Goal: Navigation & Orientation: Find specific page/section

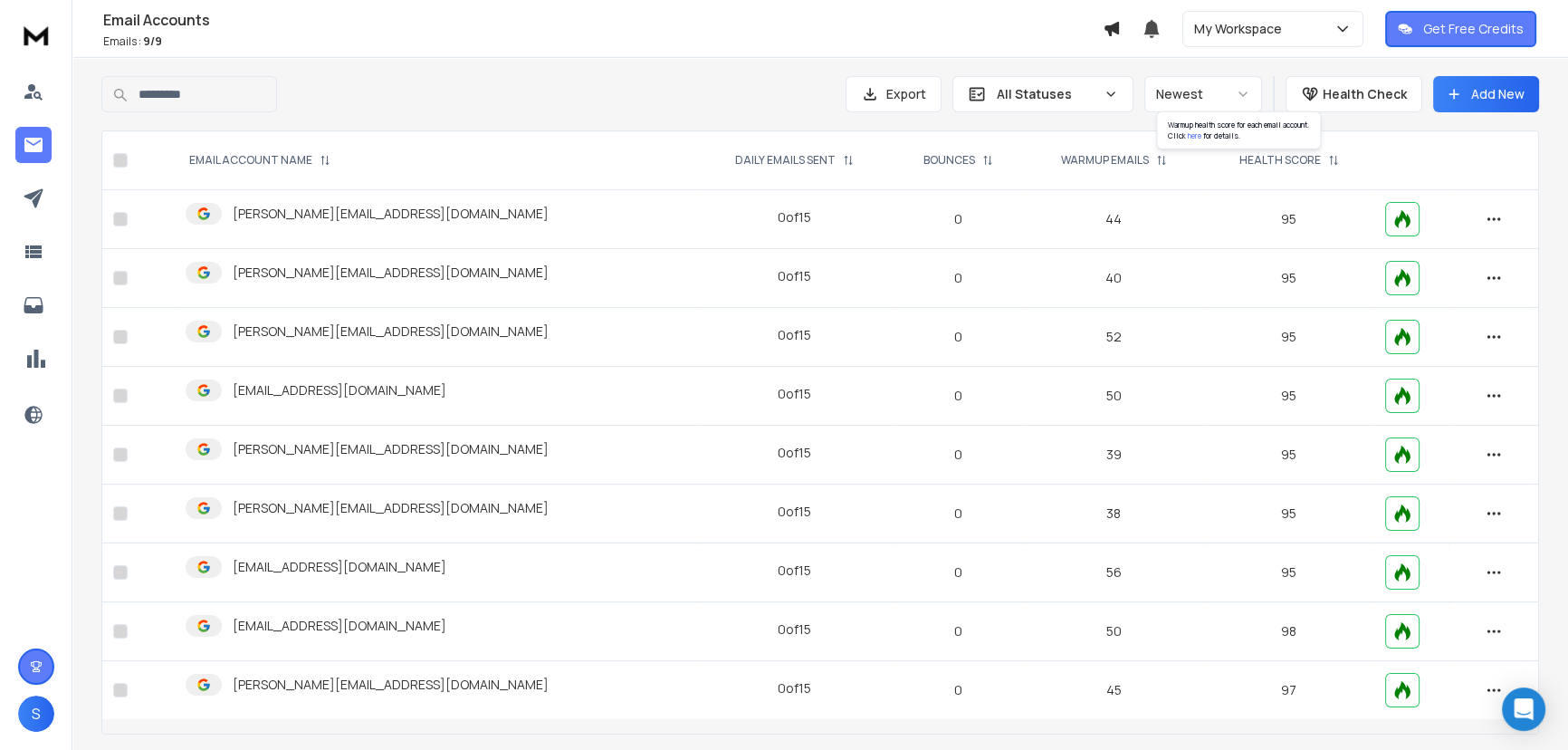
click at [1239, 165] on p "HEALTH SCORE" at bounding box center [1279, 160] width 81 height 15
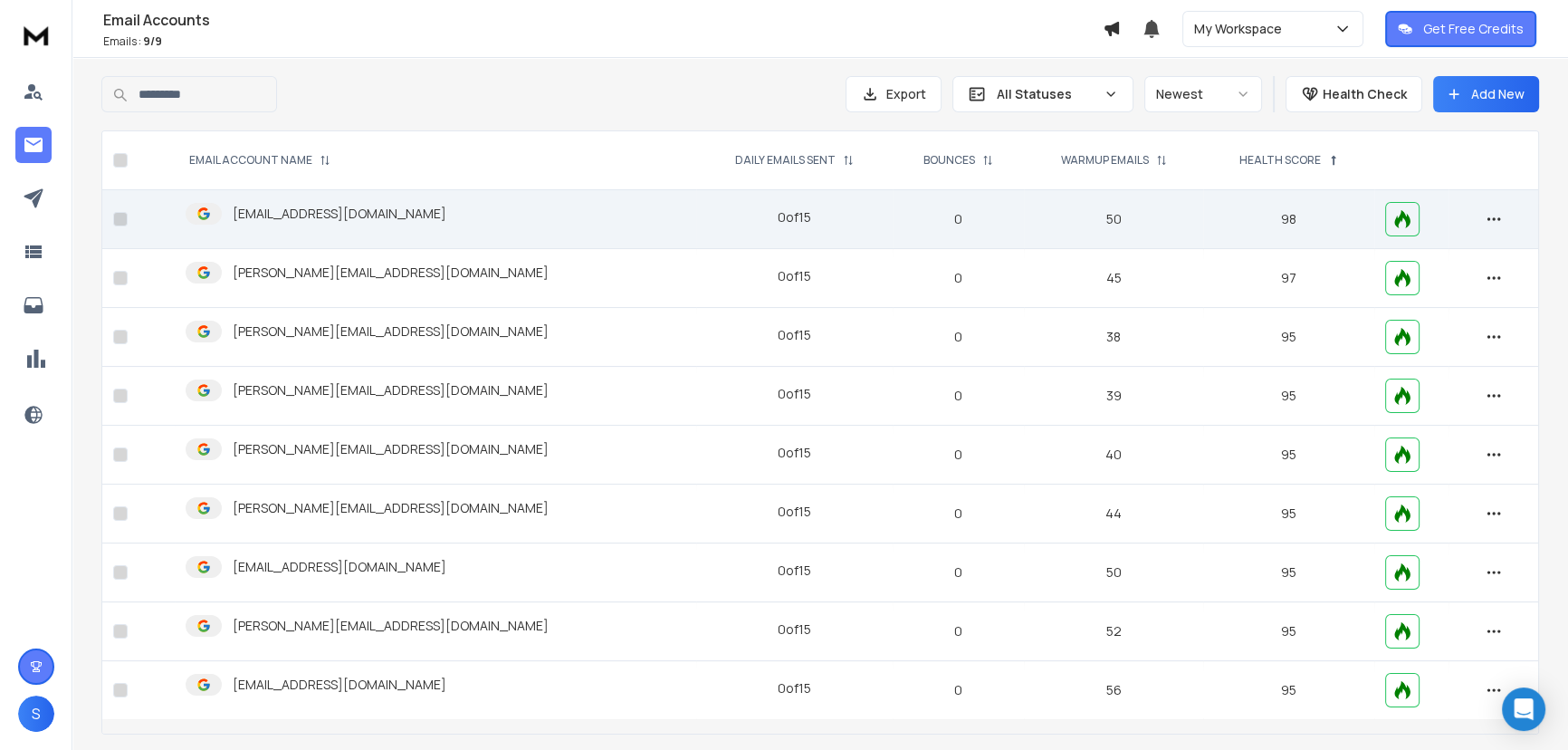
click at [1262, 194] on td "98" at bounding box center [1289, 220] width 171 height 59
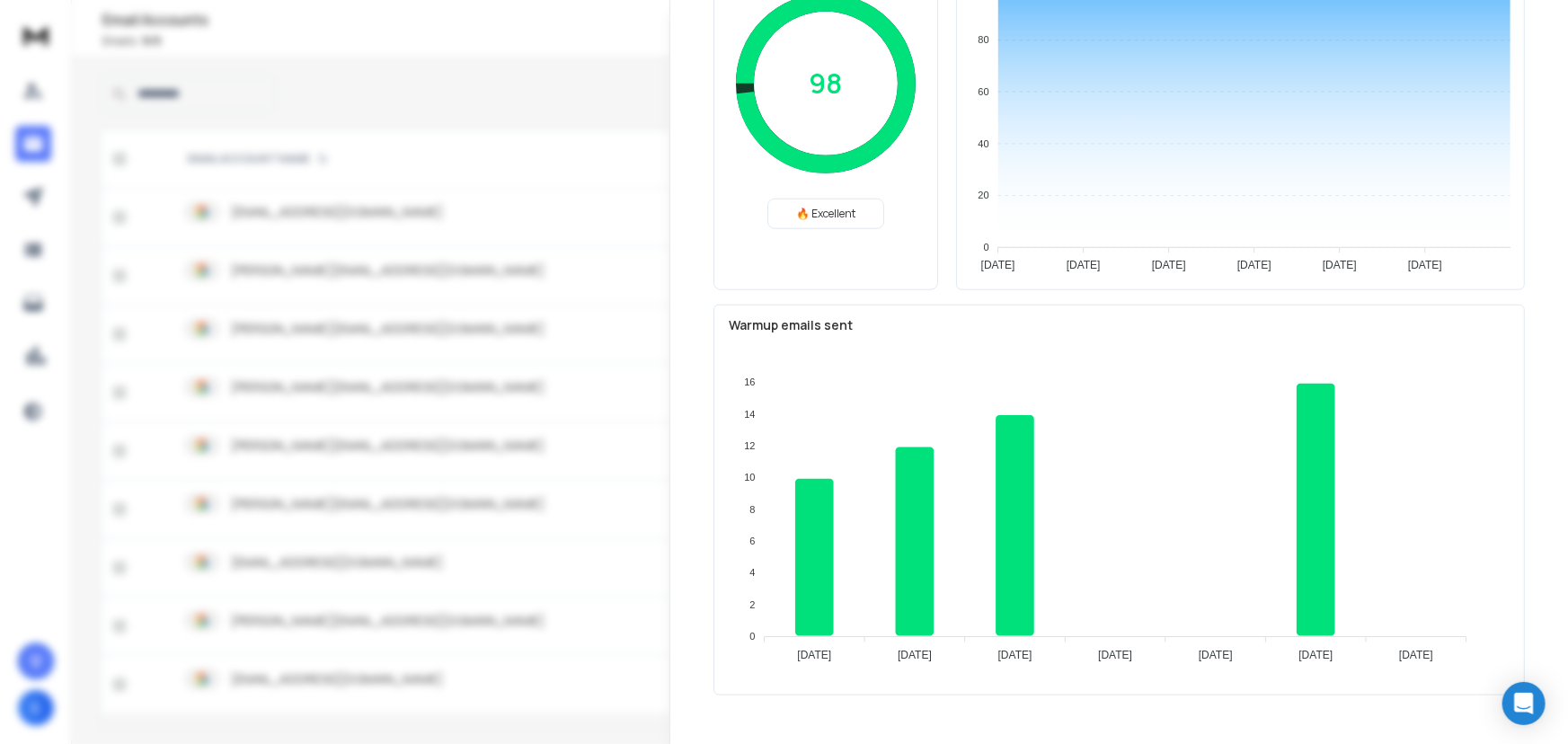
scroll to position [158, 0]
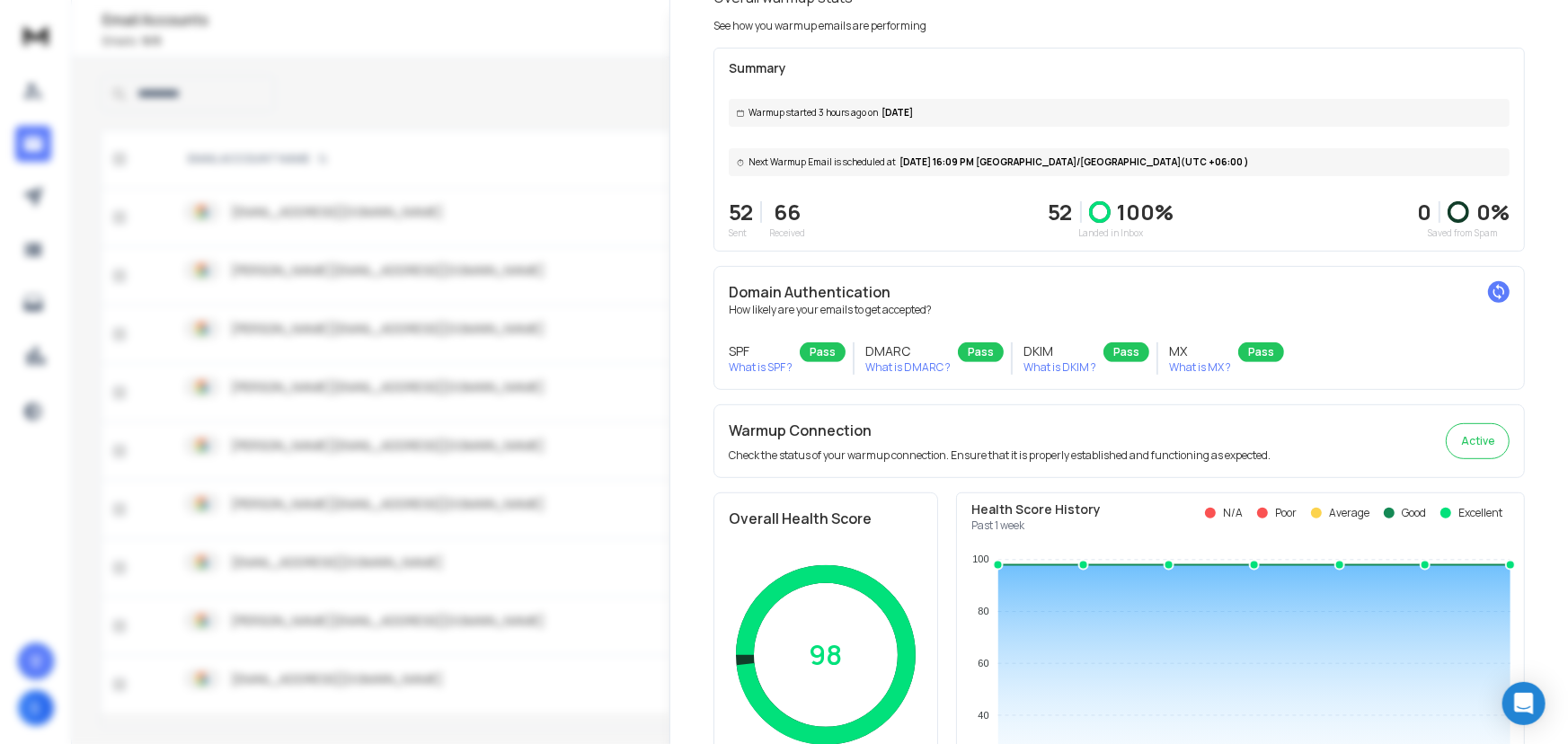
click at [595, 265] on div at bounding box center [784, 372] width 1568 height 744
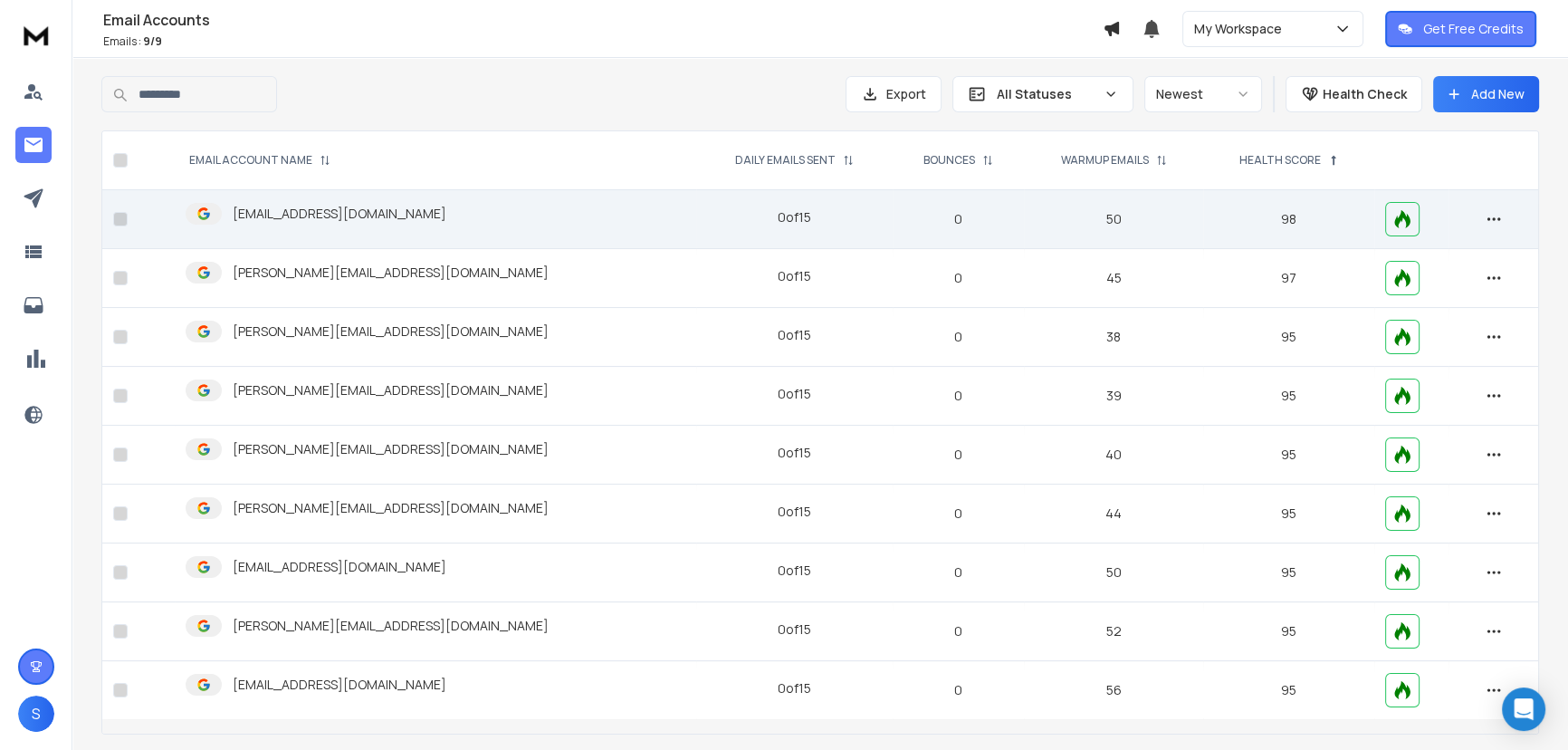
click at [1024, 207] on td "50" at bounding box center [1113, 220] width 179 height 59
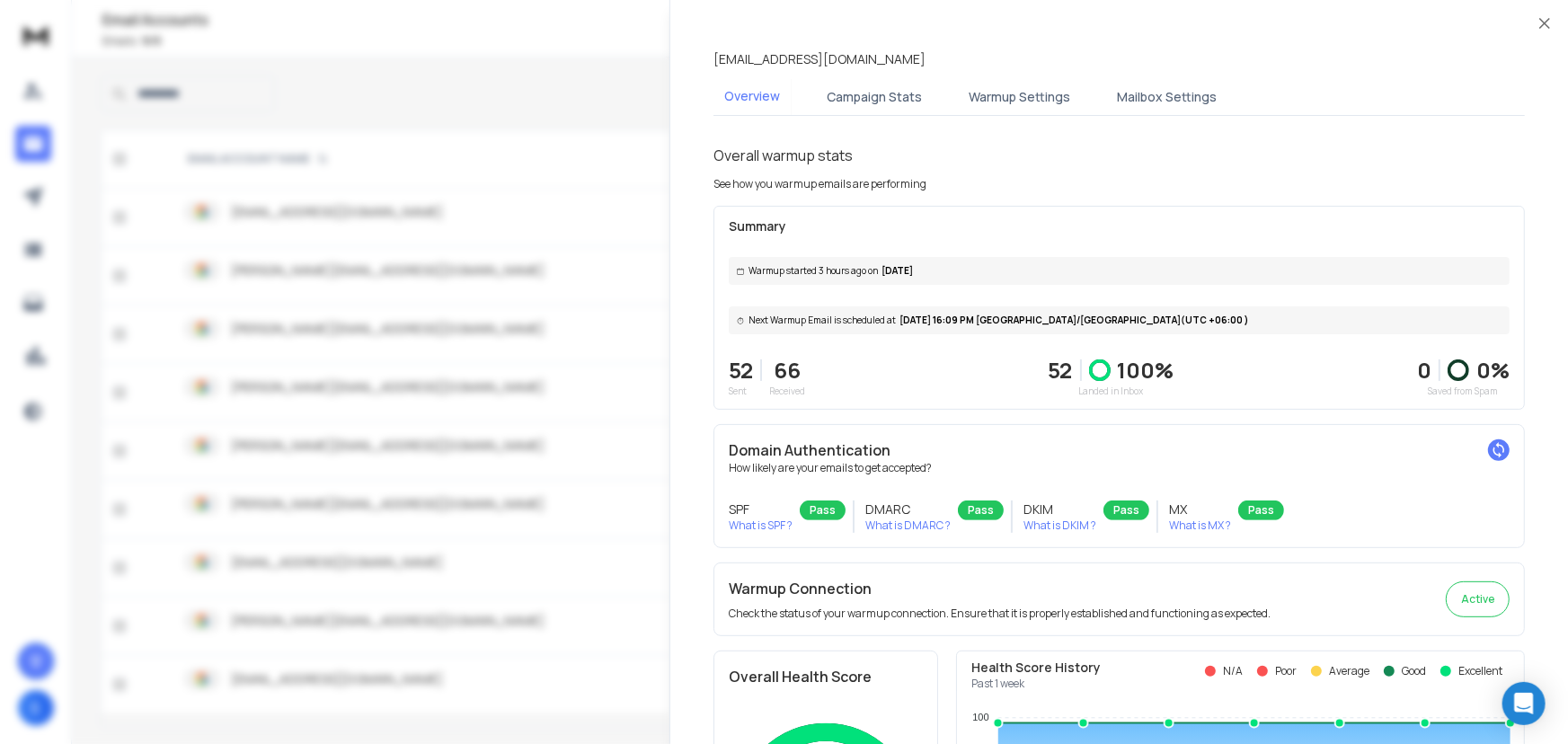
click at [1052, 96] on button "Warmup Settings" at bounding box center [1019, 97] width 123 height 40
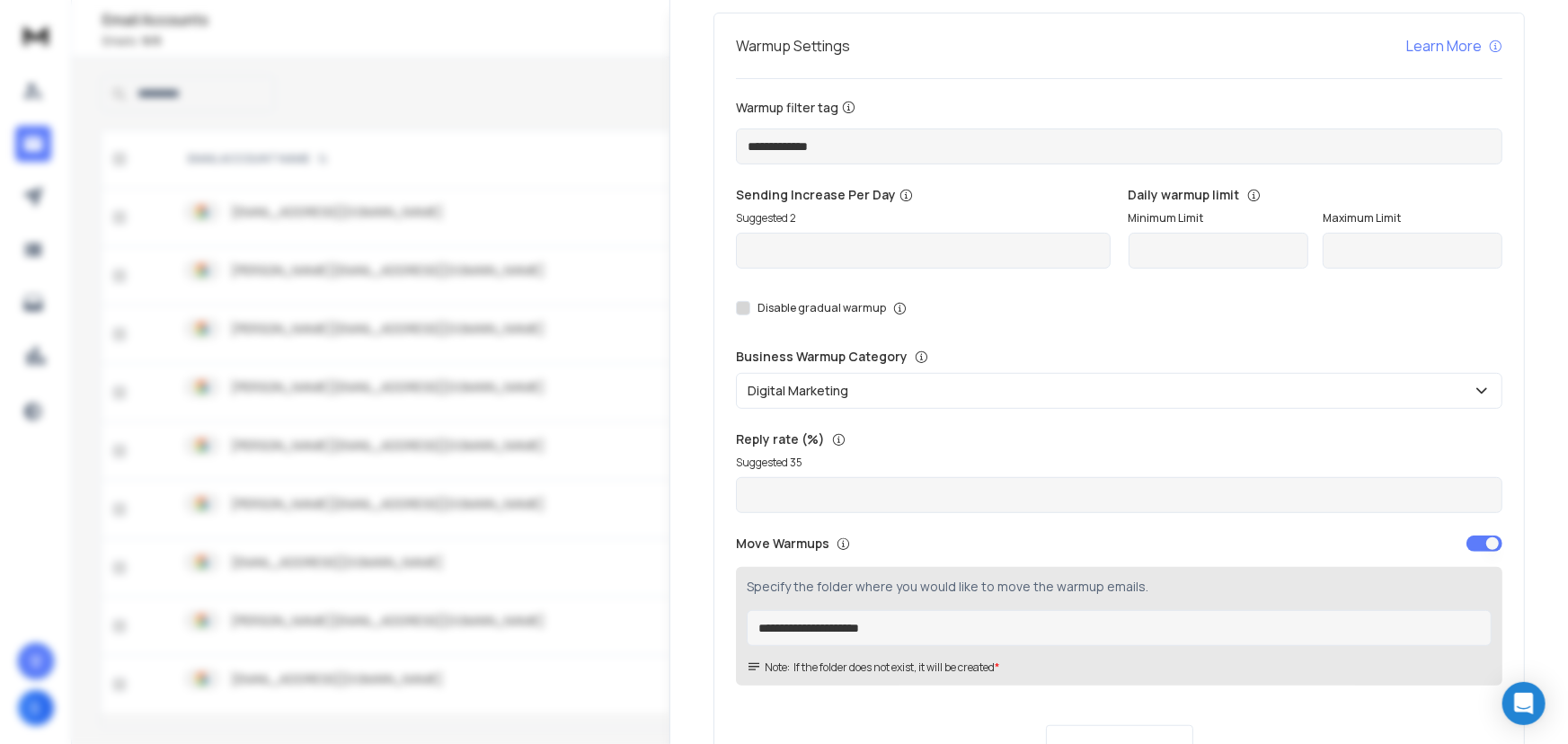
click at [410, 426] on div at bounding box center [784, 372] width 1568 height 744
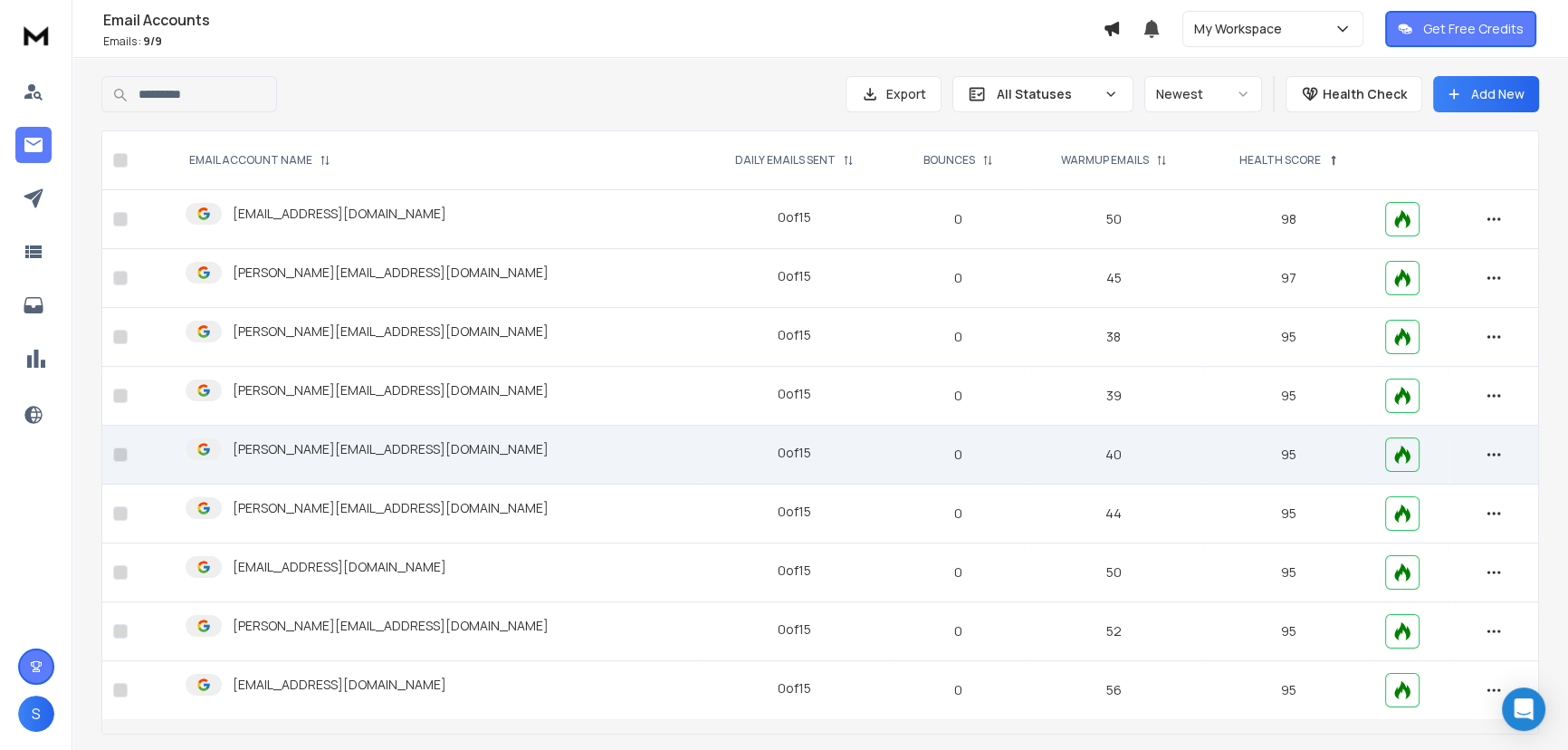
scroll to position [0, 0]
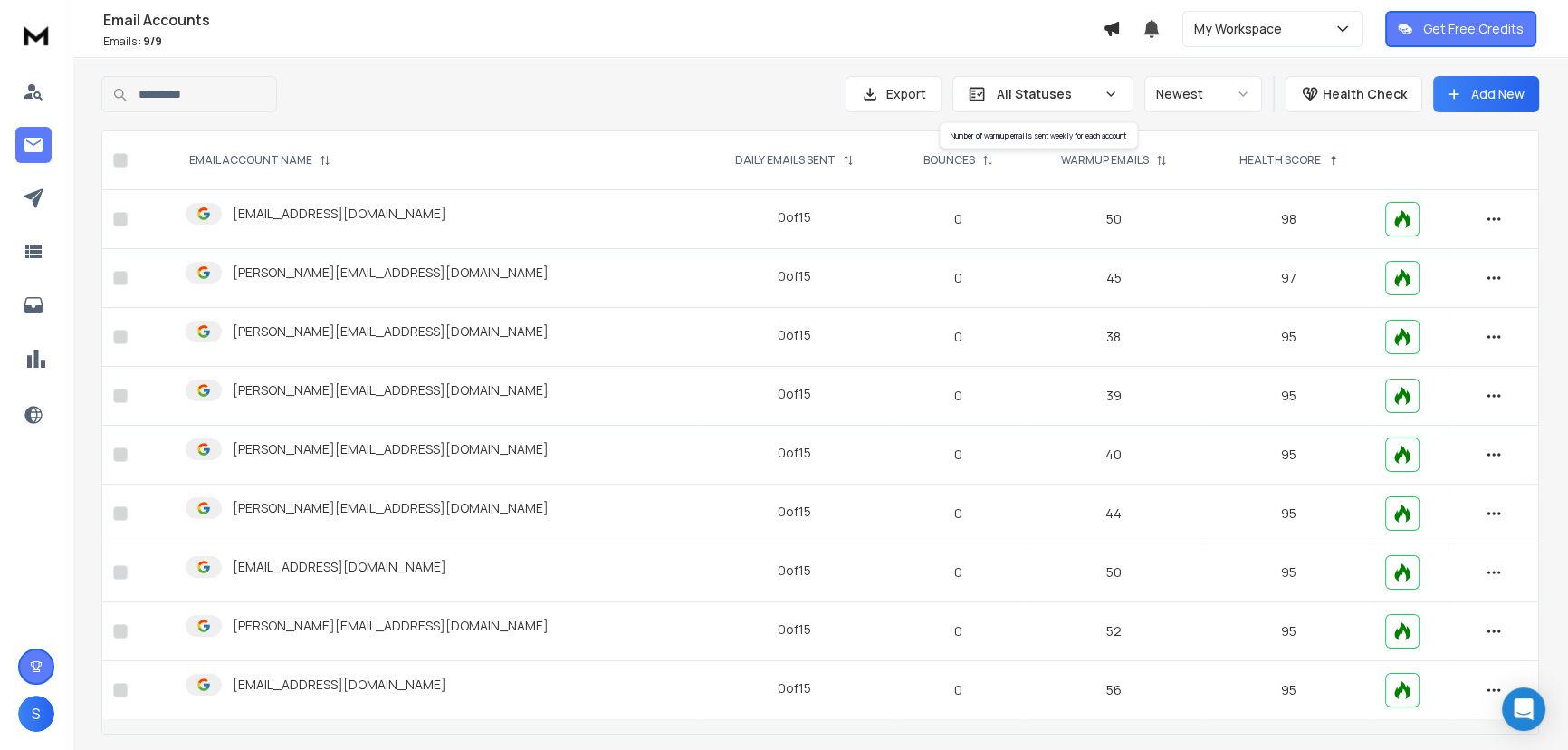
click at [1061, 161] on p "WARMUP EMAILS" at bounding box center [1105, 160] width 87 height 15
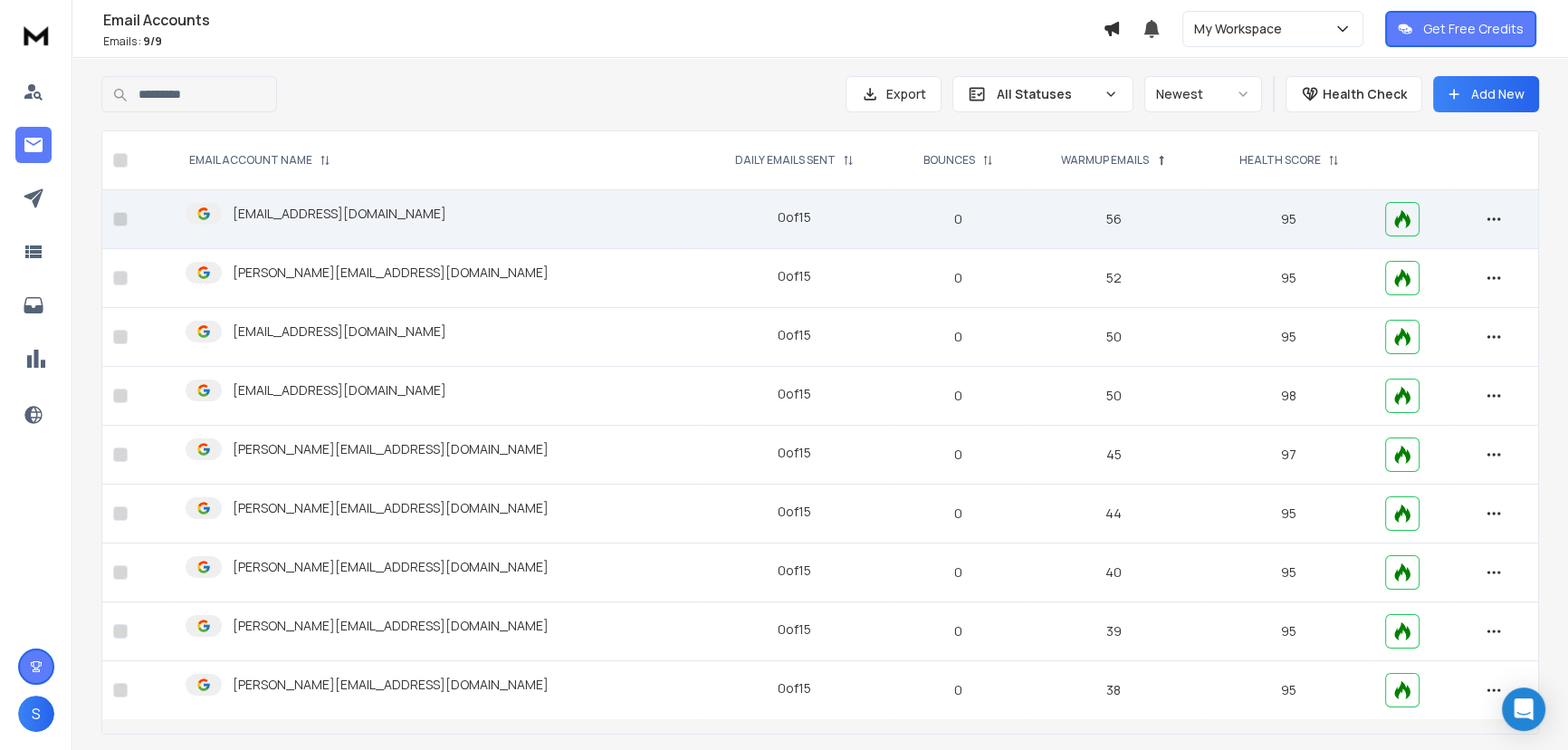
click at [1036, 217] on td "56" at bounding box center [1113, 220] width 179 height 59
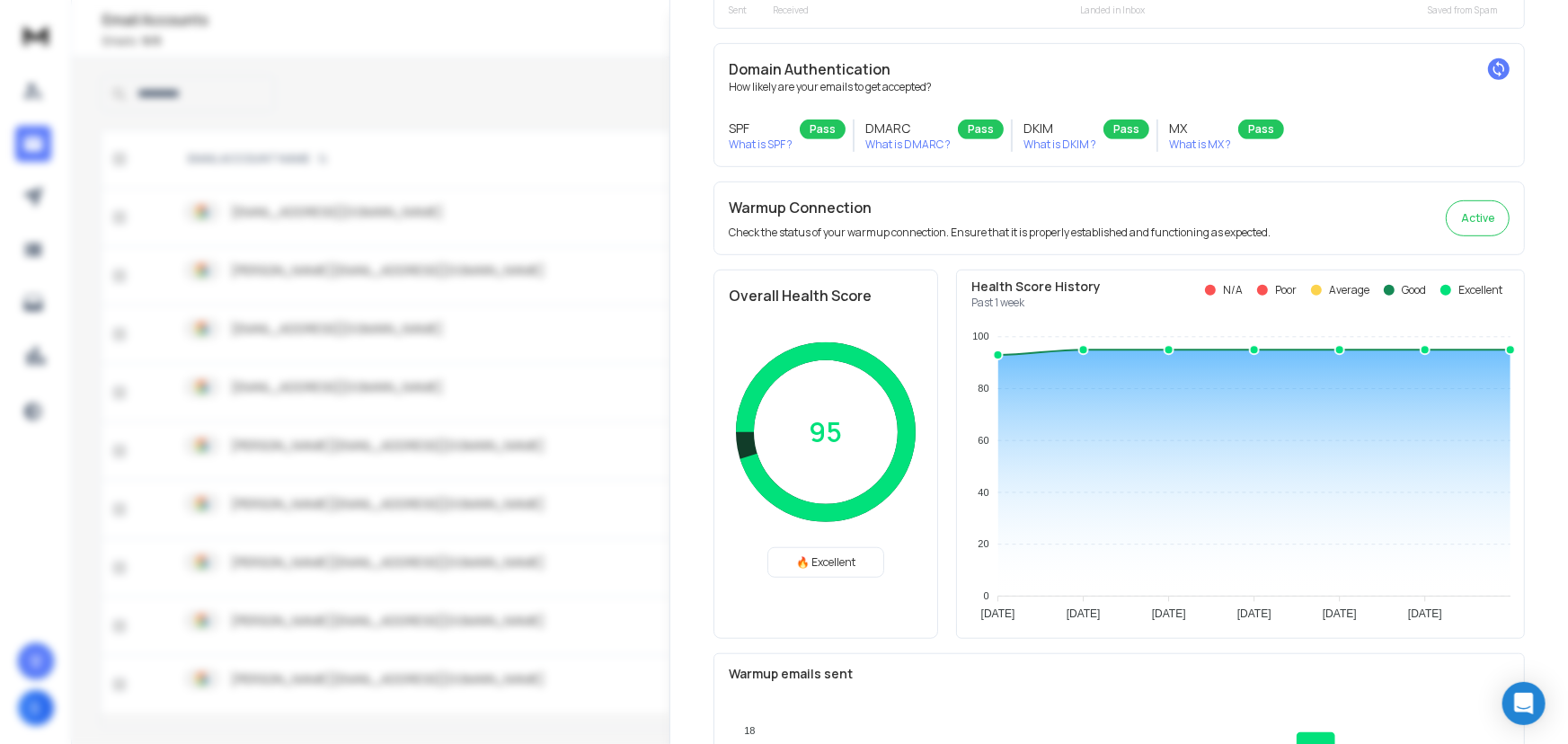
scroll to position [730, 0]
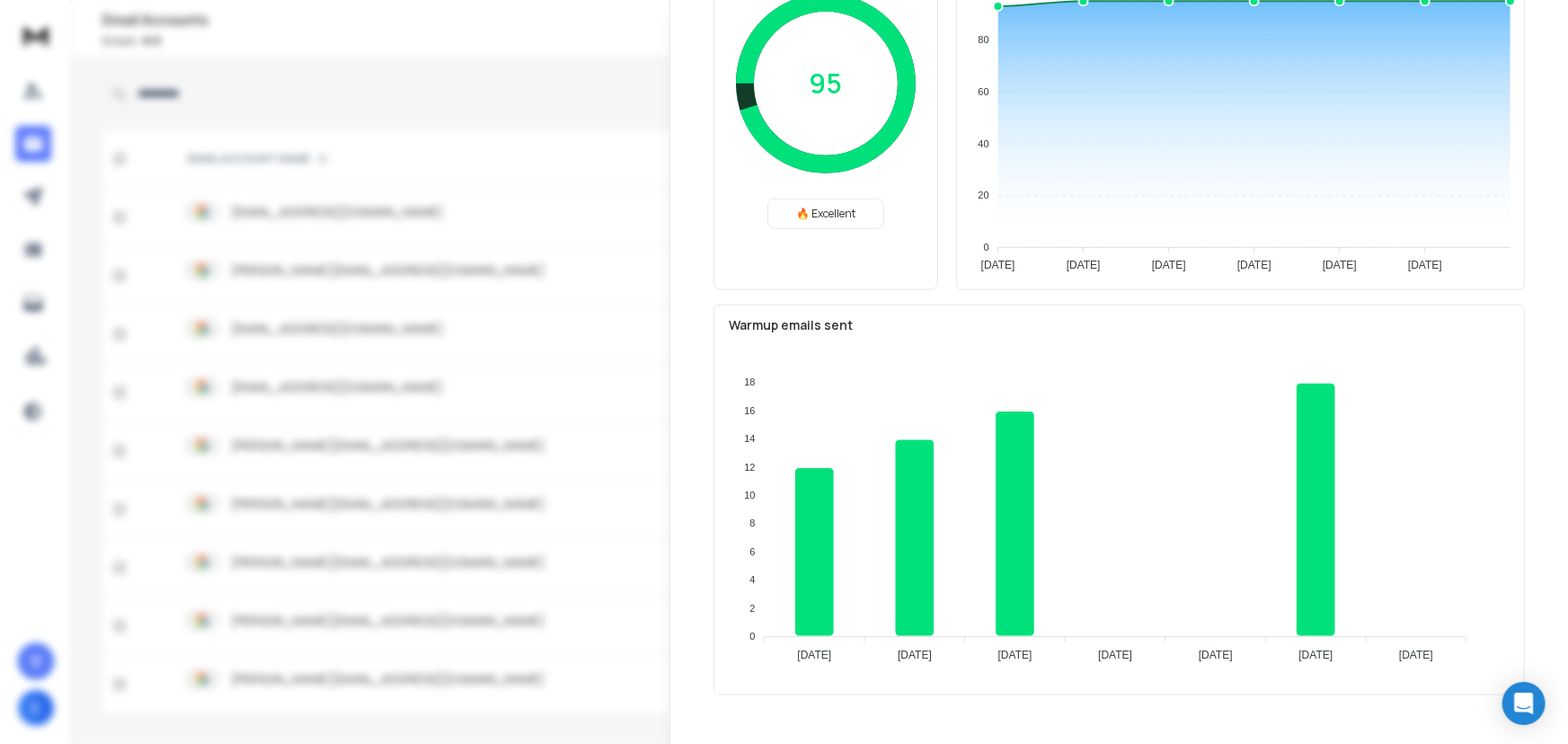
drag, startPoint x: 1282, startPoint y: 551, endPoint x: 662, endPoint y: 521, distance: 620.7
click at [662, 521] on body "Your warmest leads are on your site – Turn visits into conversations Reach Out …" at bounding box center [778, 372] width 1556 height 744
click at [804, 661] on foreignobject at bounding box center [1117, 513] width 777 height 315
click at [817, 649] on tspan "[DATE]" at bounding box center [814, 655] width 34 height 13
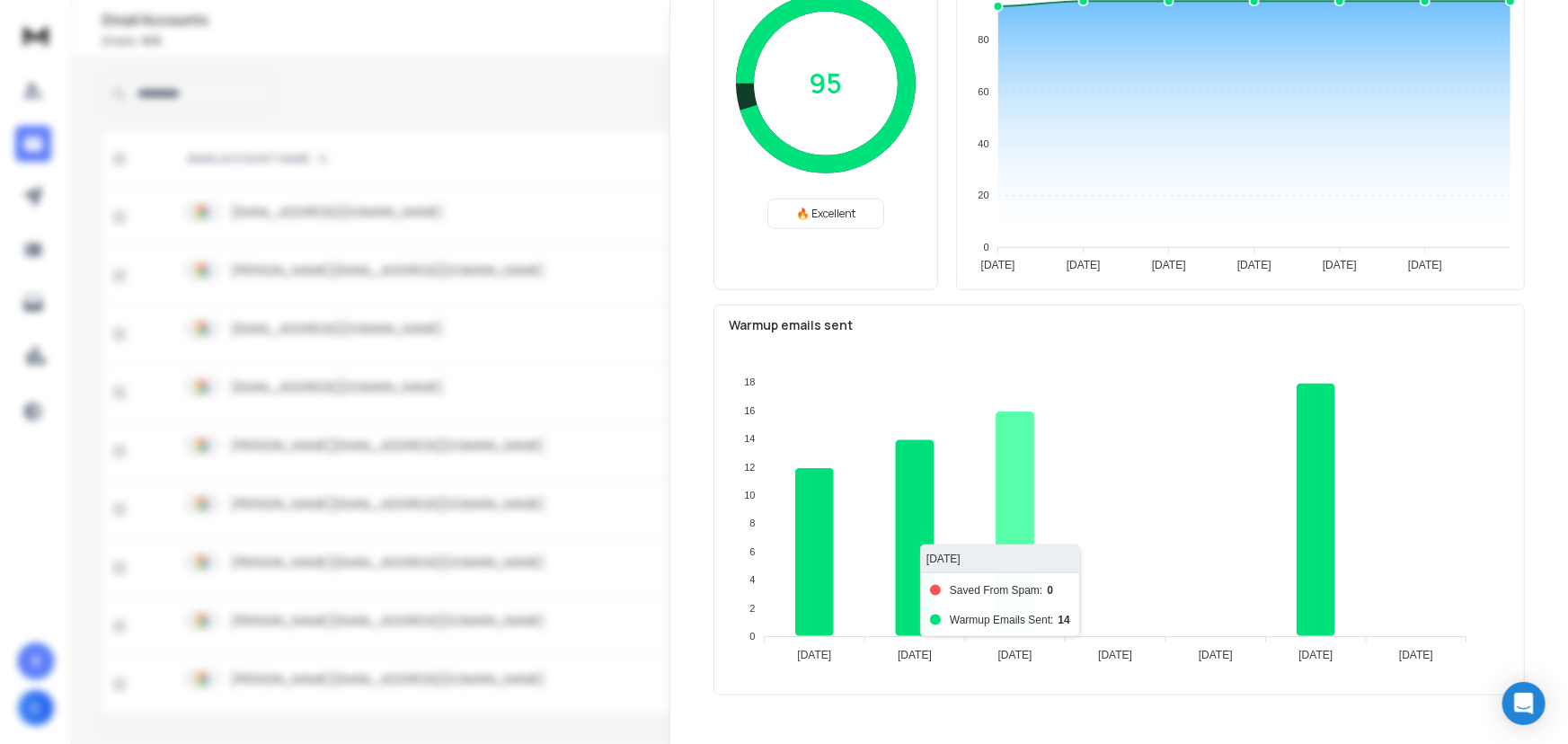
click at [1146, 541] on foreignobject at bounding box center [1117, 513] width 777 height 315
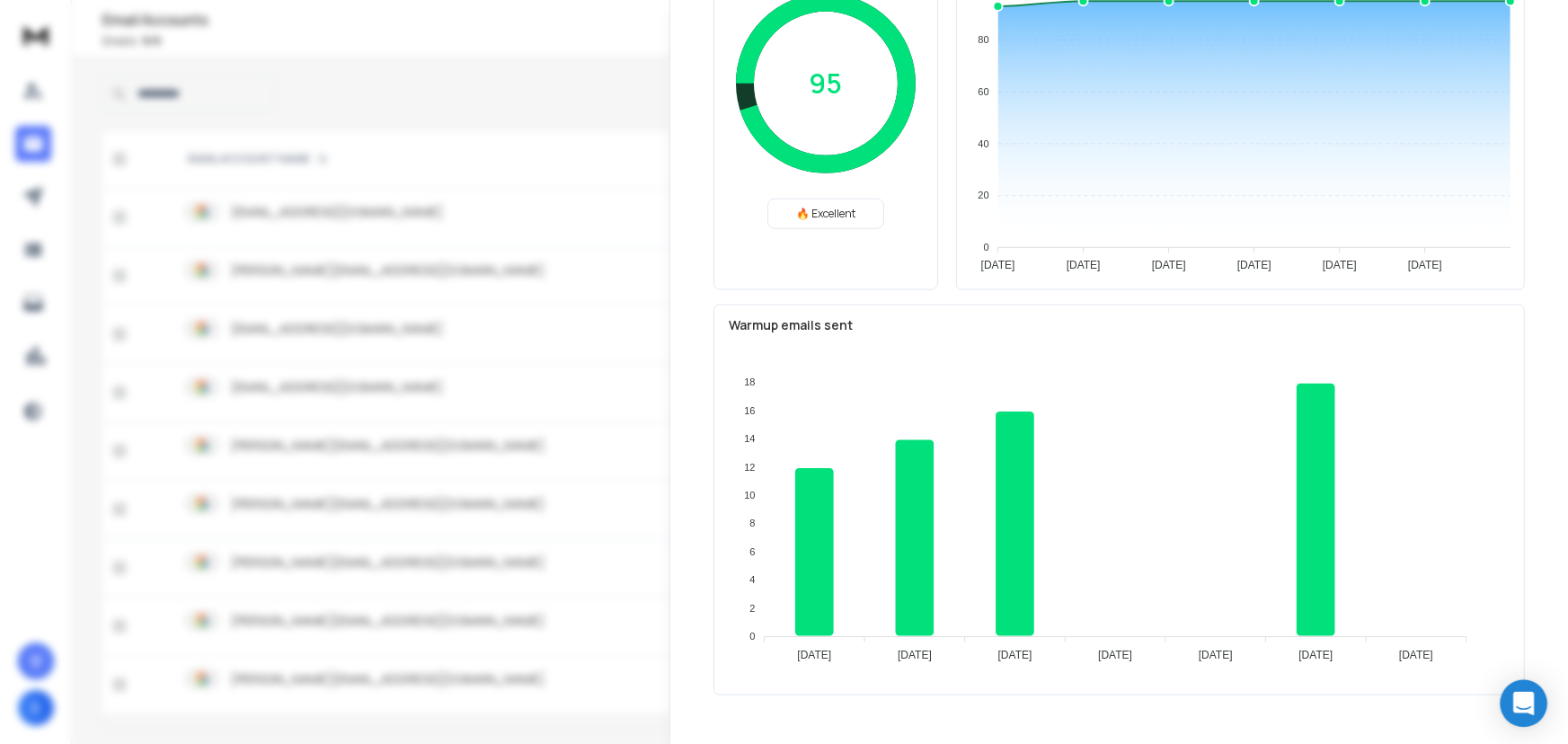
click at [1527, 705] on icon "Open Intercom Messenger" at bounding box center [1524, 703] width 21 height 24
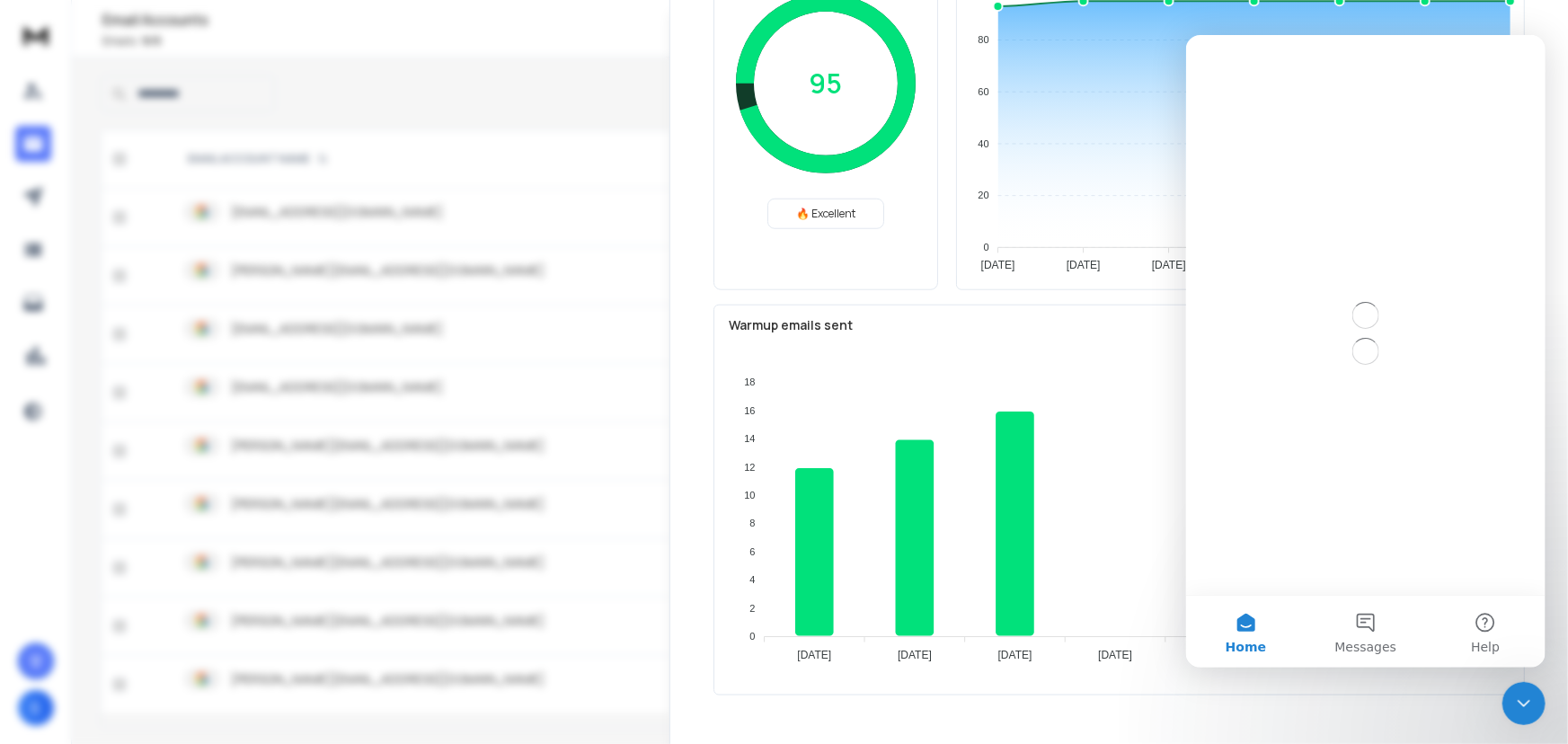
scroll to position [0, 0]
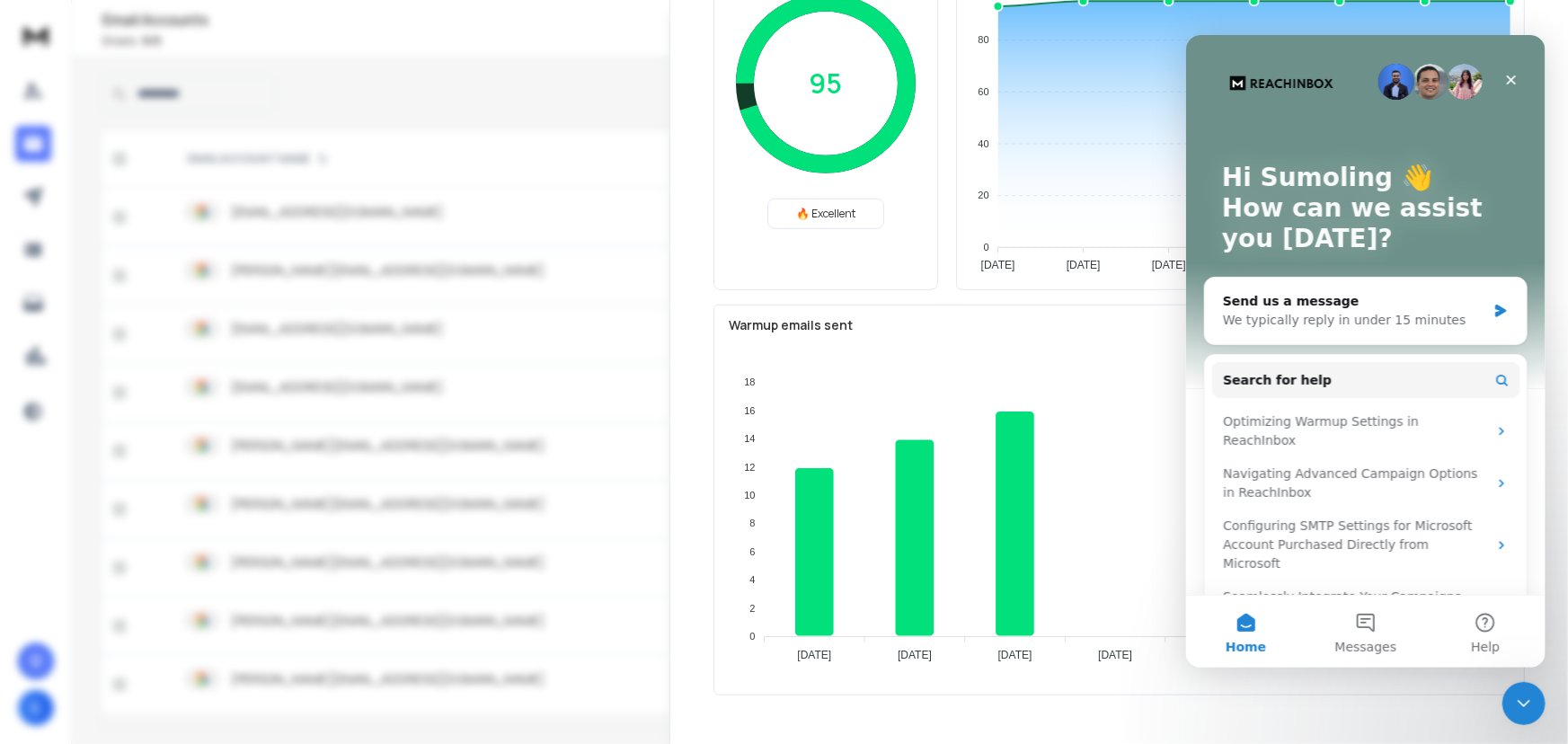
click at [1424, 64] on img "Intercom messenger" at bounding box center [1430, 81] width 36 height 36
click at [1446, 80] on img "Intercom messenger" at bounding box center [1464, 81] width 36 height 36
click at [1523, 77] on div "Close" at bounding box center [1511, 80] width 33 height 33
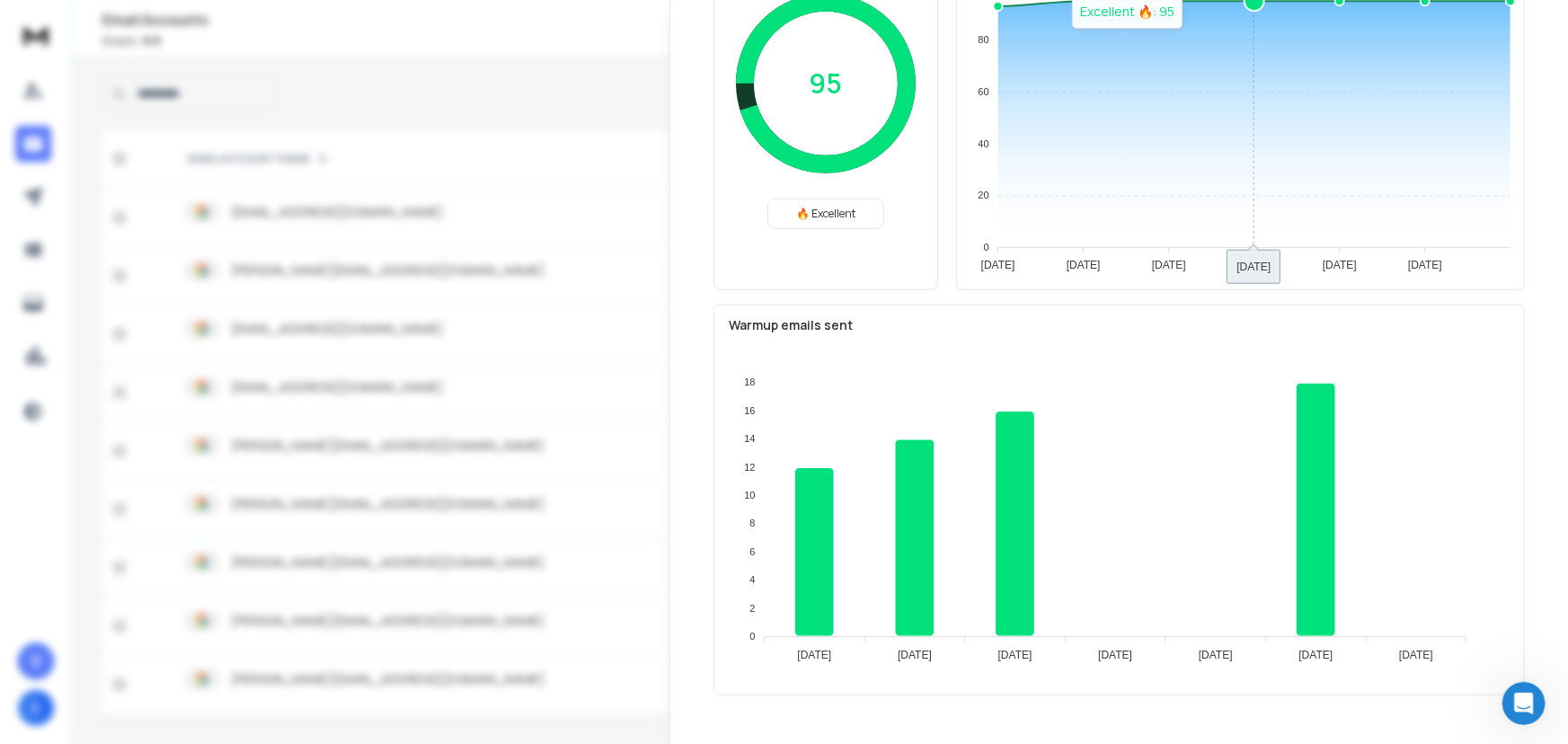
click at [126, 359] on div at bounding box center [784, 372] width 1568 height 744
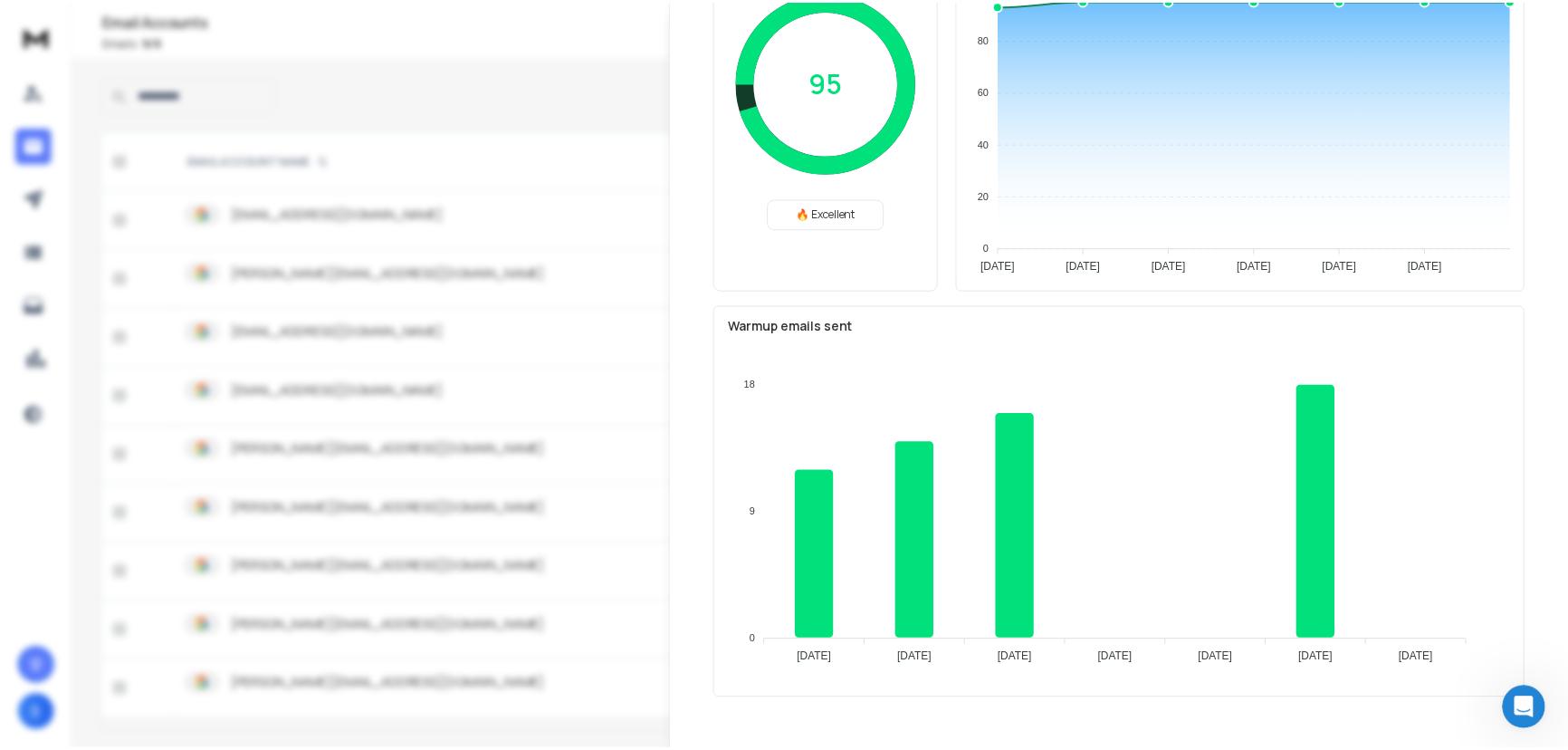
scroll to position [685, 0]
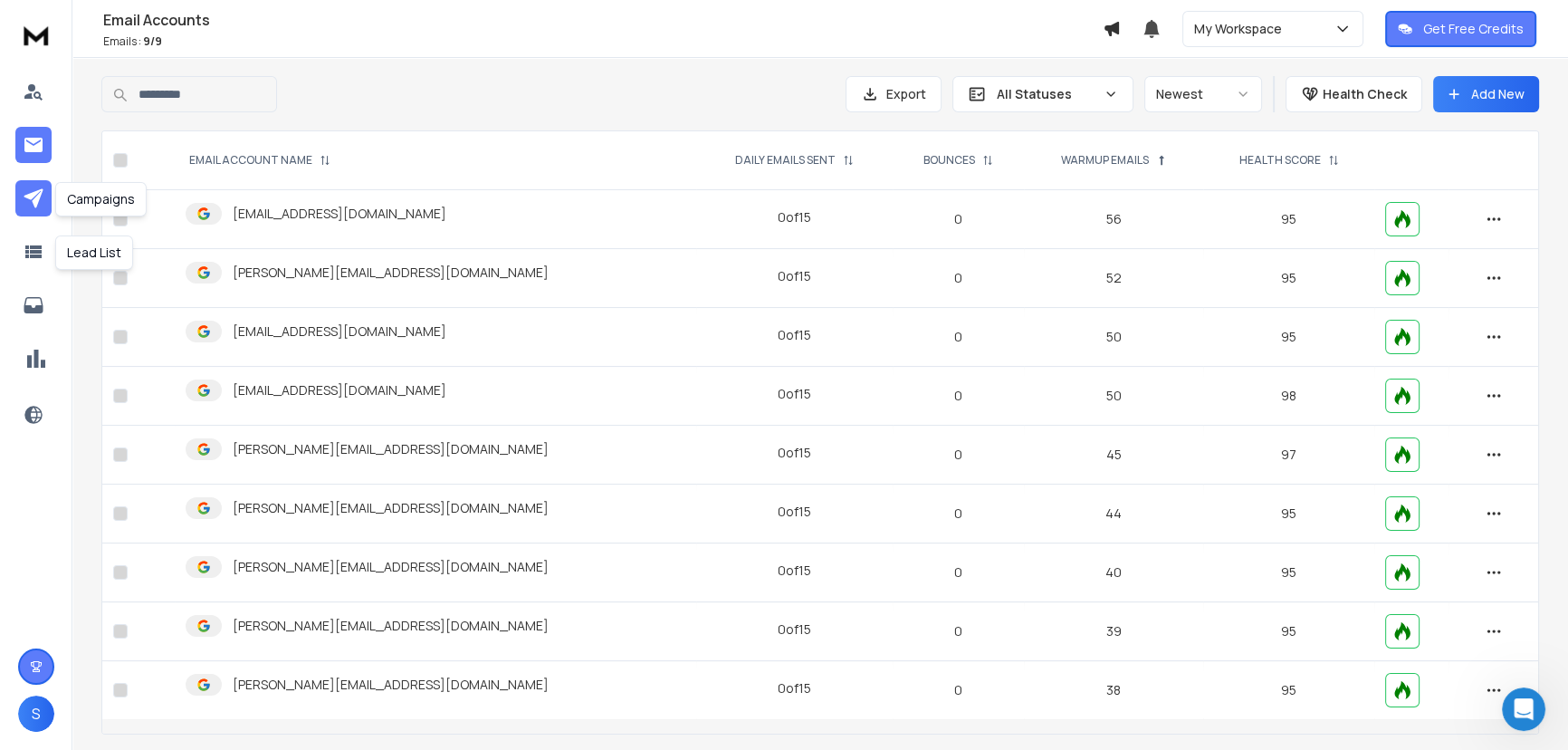
click at [40, 205] on icon at bounding box center [34, 199] width 22 height 22
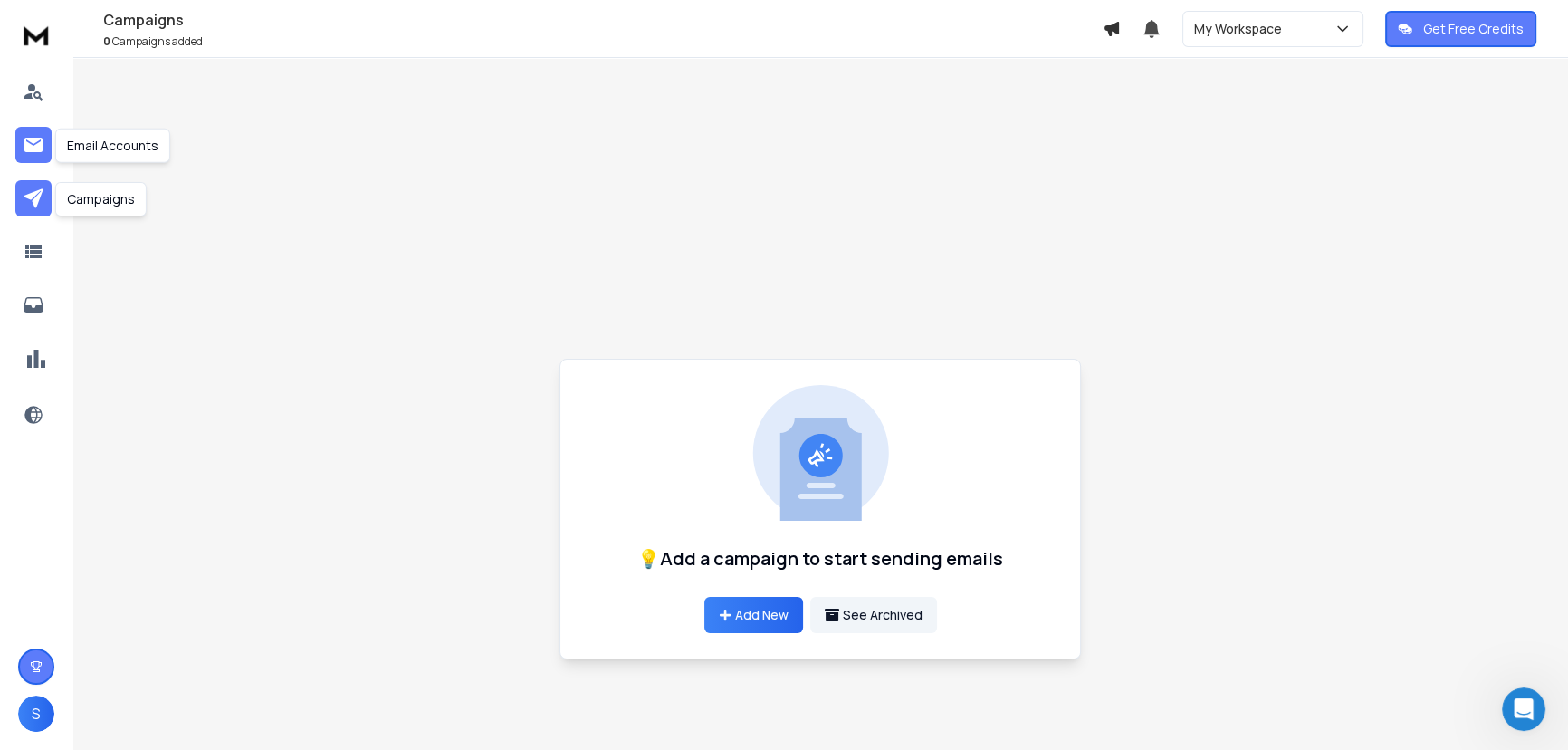
click at [40, 161] on link at bounding box center [34, 145] width 36 height 36
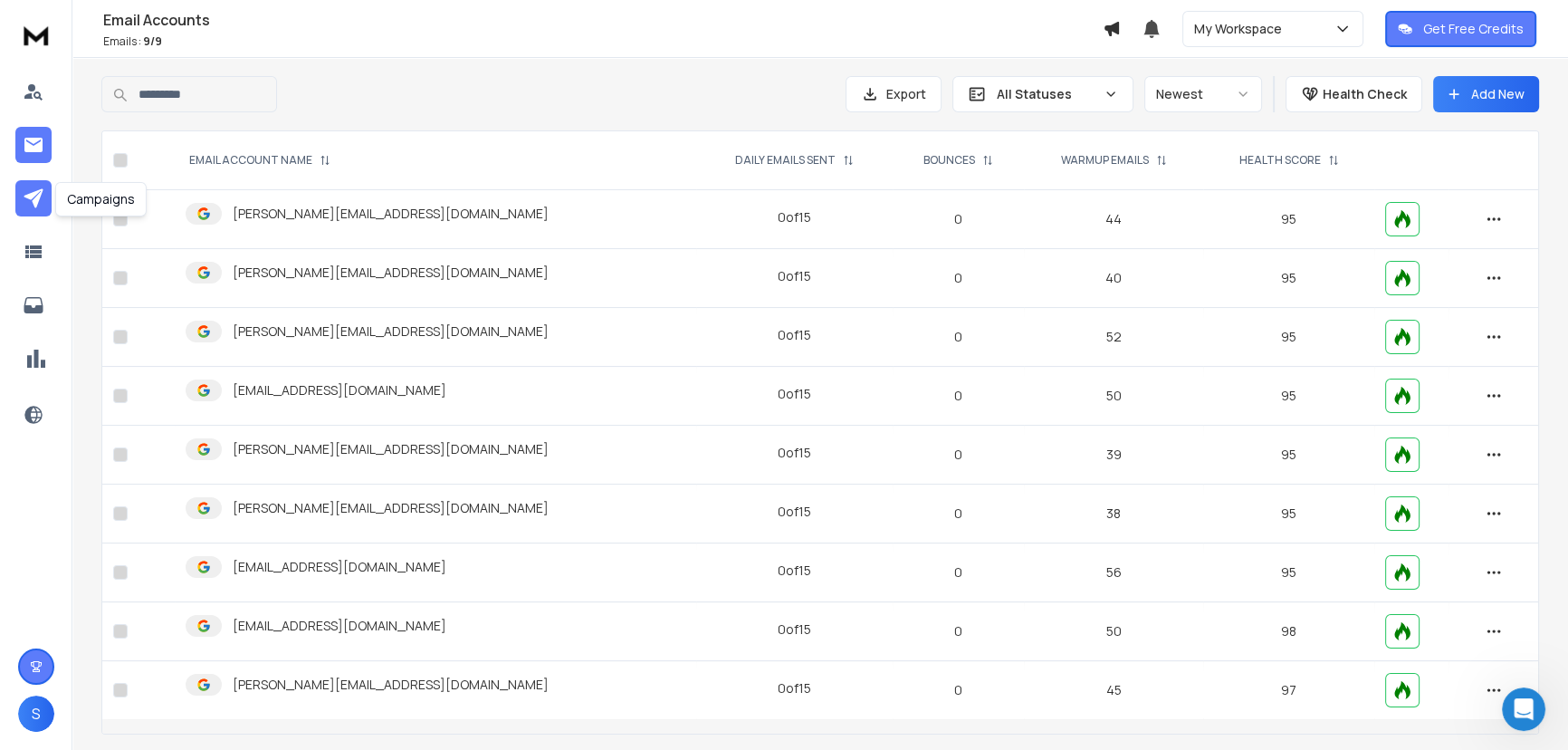
click at [26, 190] on icon at bounding box center [34, 199] width 22 height 22
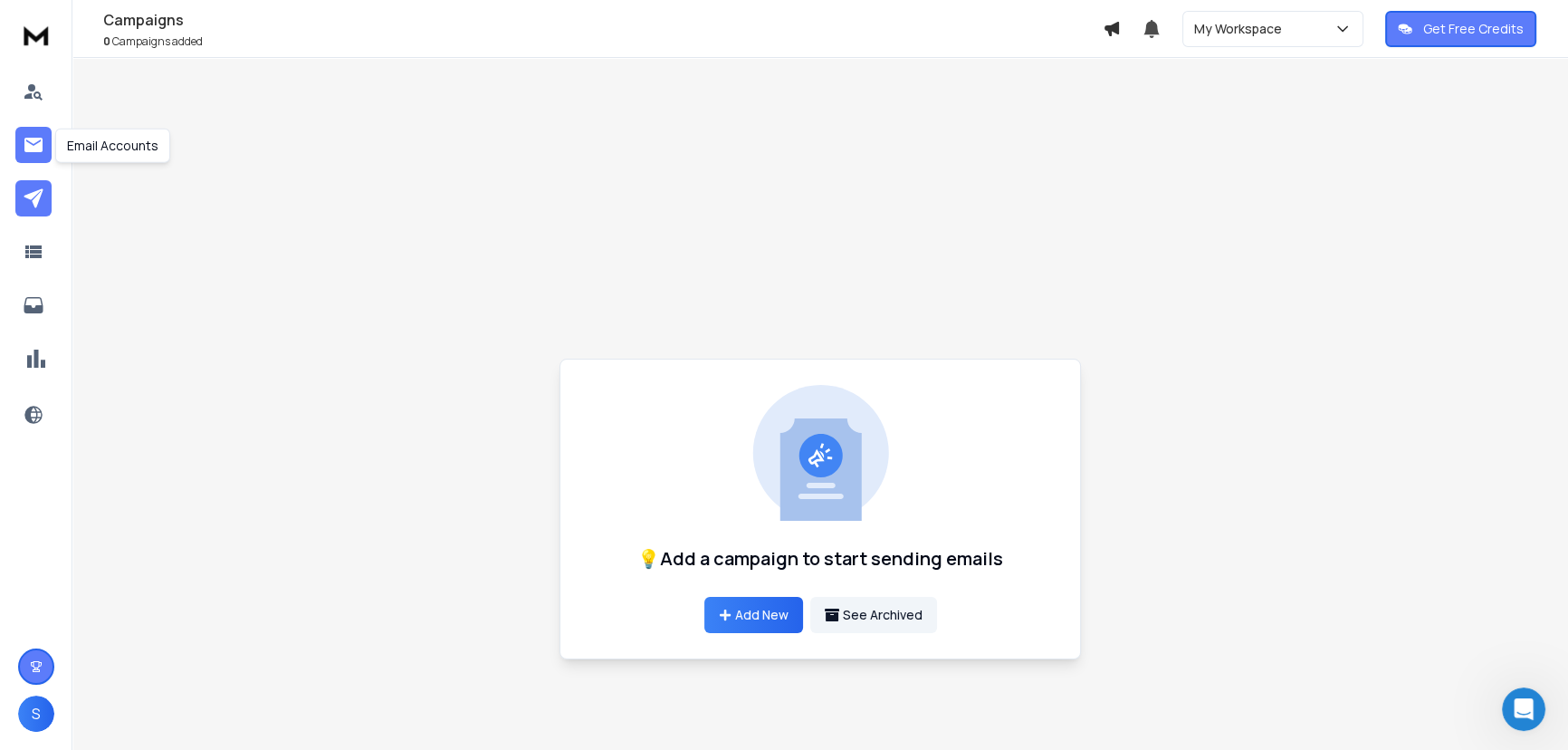
click at [36, 147] on icon at bounding box center [34, 145] width 18 height 15
